Goal: Task Accomplishment & Management: Manage account settings

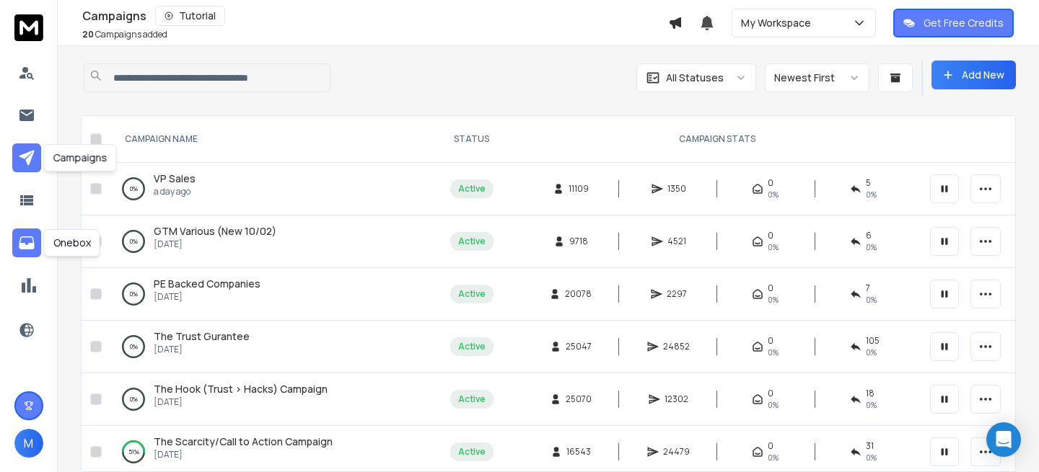
click at [23, 247] on icon at bounding box center [26, 243] width 15 height 13
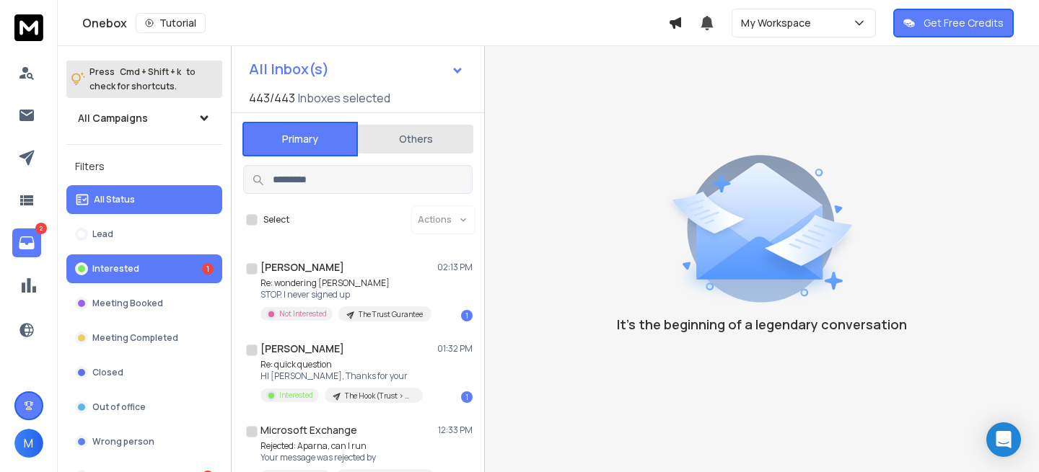
click at [127, 266] on p "Interested" at bounding box center [115, 269] width 47 height 12
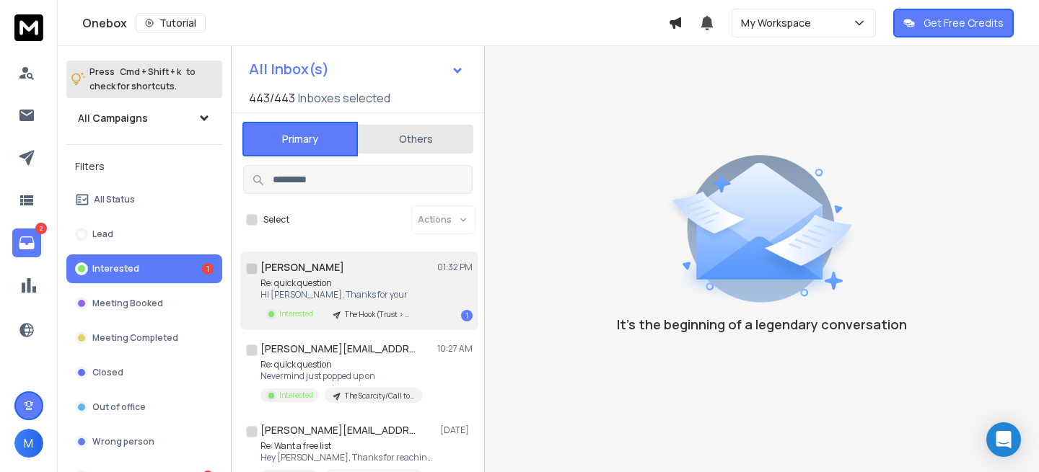
click at [330, 290] on p "HI [PERSON_NAME], Thanks for your" at bounding box center [341, 295] width 162 height 12
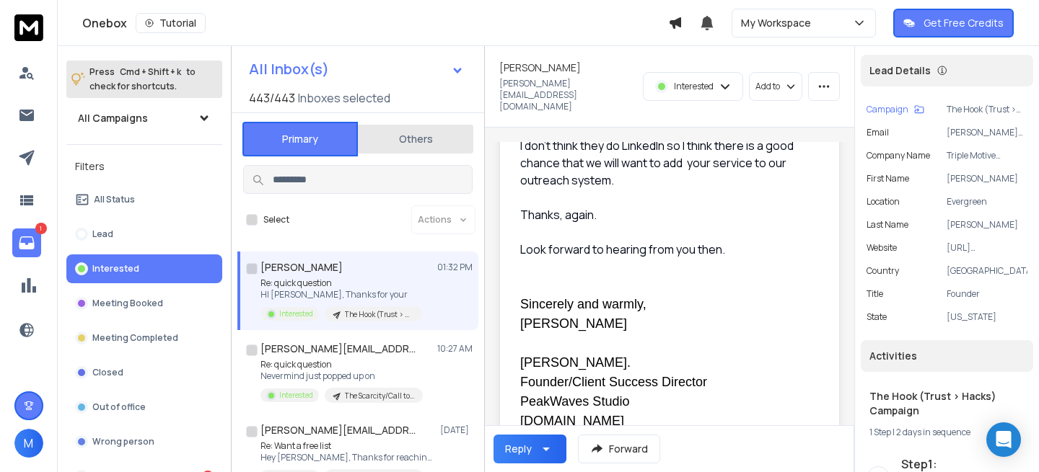
scroll to position [470, 0]
click at [830, 80] on icon "button" at bounding box center [823, 86] width 13 height 13
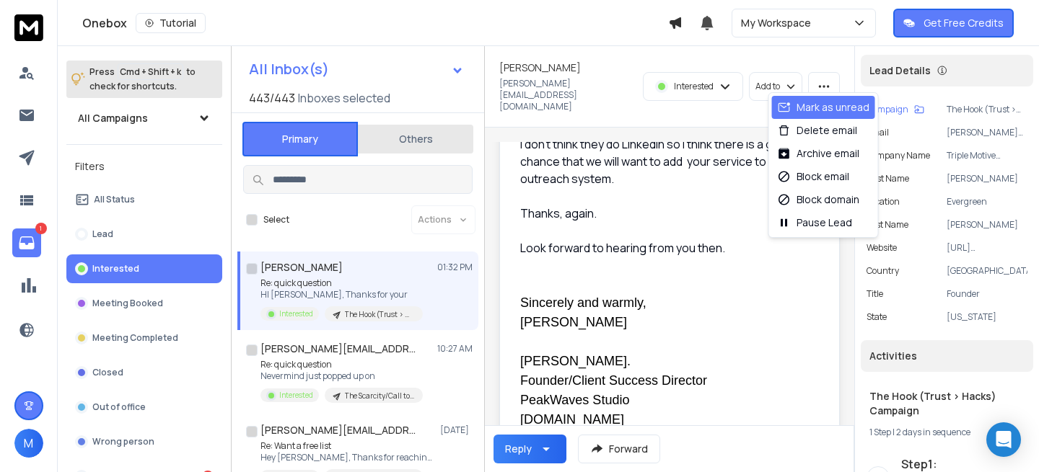
click at [828, 111] on div "Mark as unread" at bounding box center [824, 107] width 92 height 14
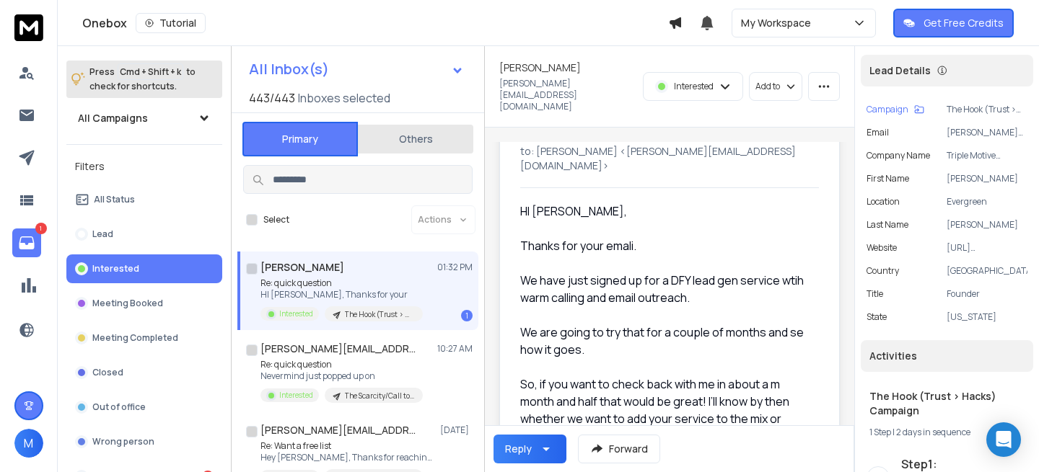
scroll to position [141, 0]
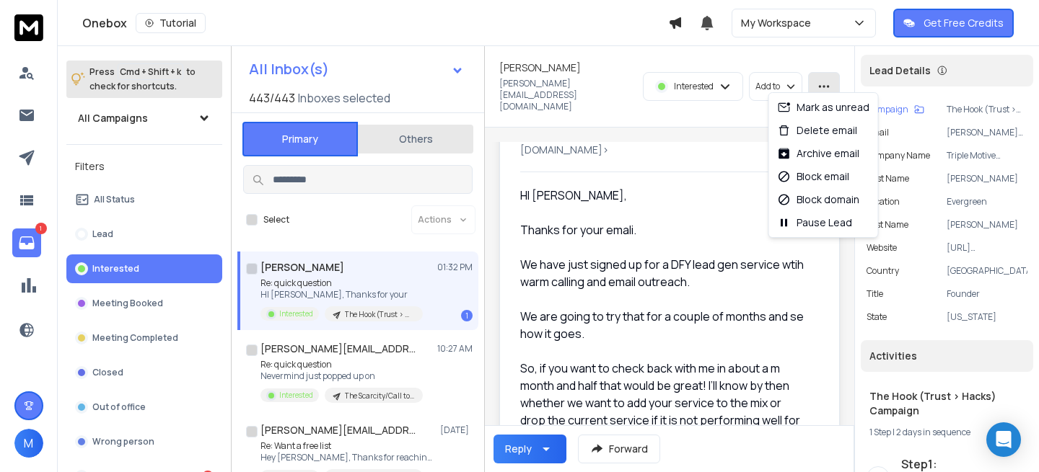
click at [840, 84] on button "button" at bounding box center [824, 86] width 32 height 29
click at [834, 105] on div "Mark as unread" at bounding box center [824, 107] width 92 height 14
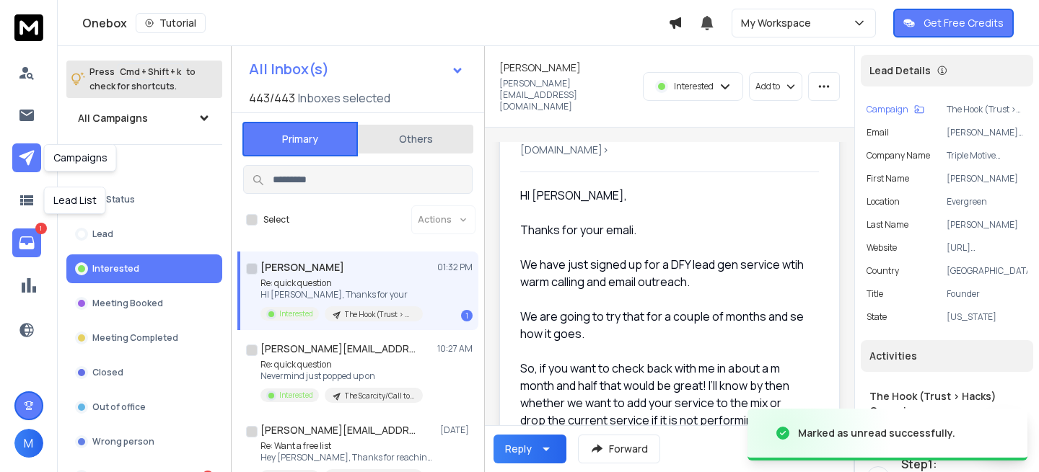
click at [22, 154] on icon at bounding box center [26, 158] width 15 height 15
